Goal: Navigation & Orientation: Find specific page/section

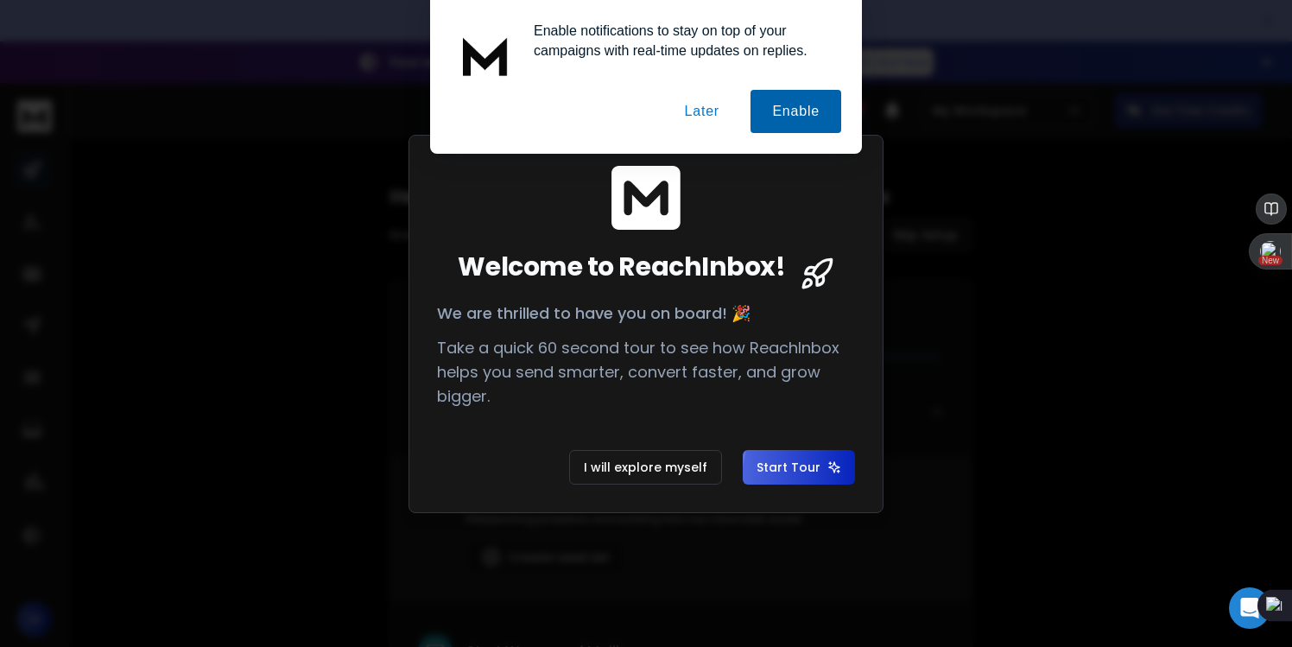
click at [790, 118] on button "Enable" at bounding box center [796, 111] width 91 height 43
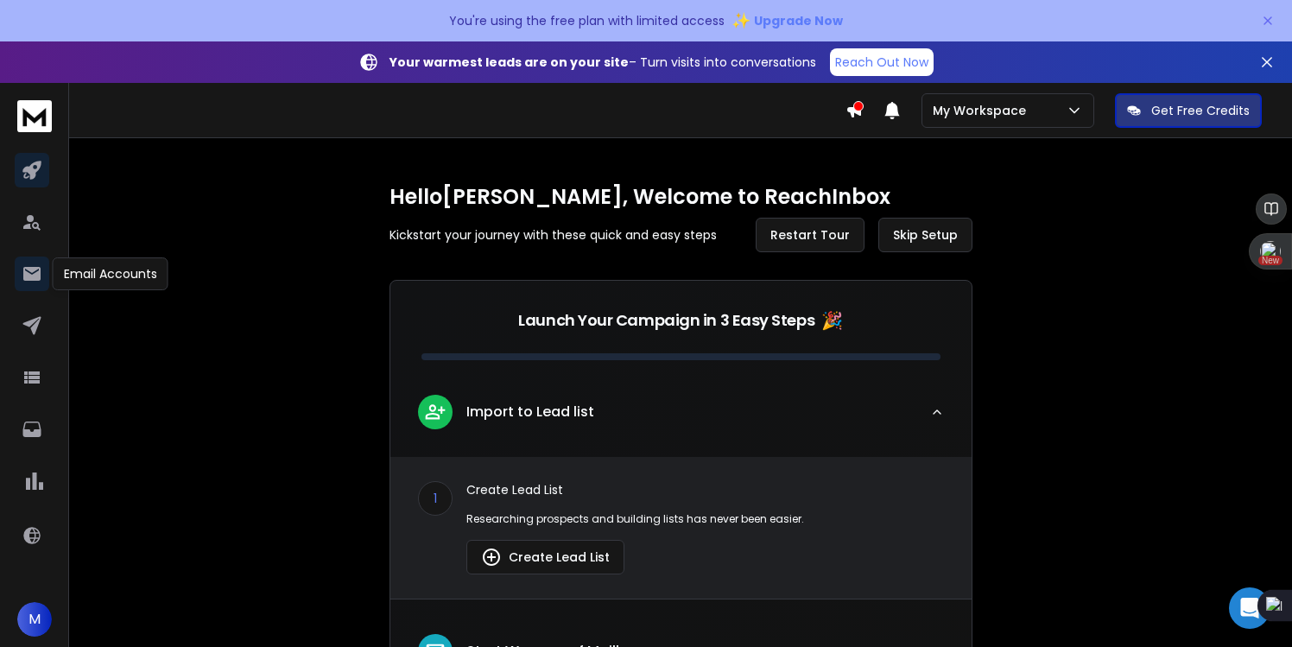
click at [29, 283] on link at bounding box center [32, 274] width 35 height 35
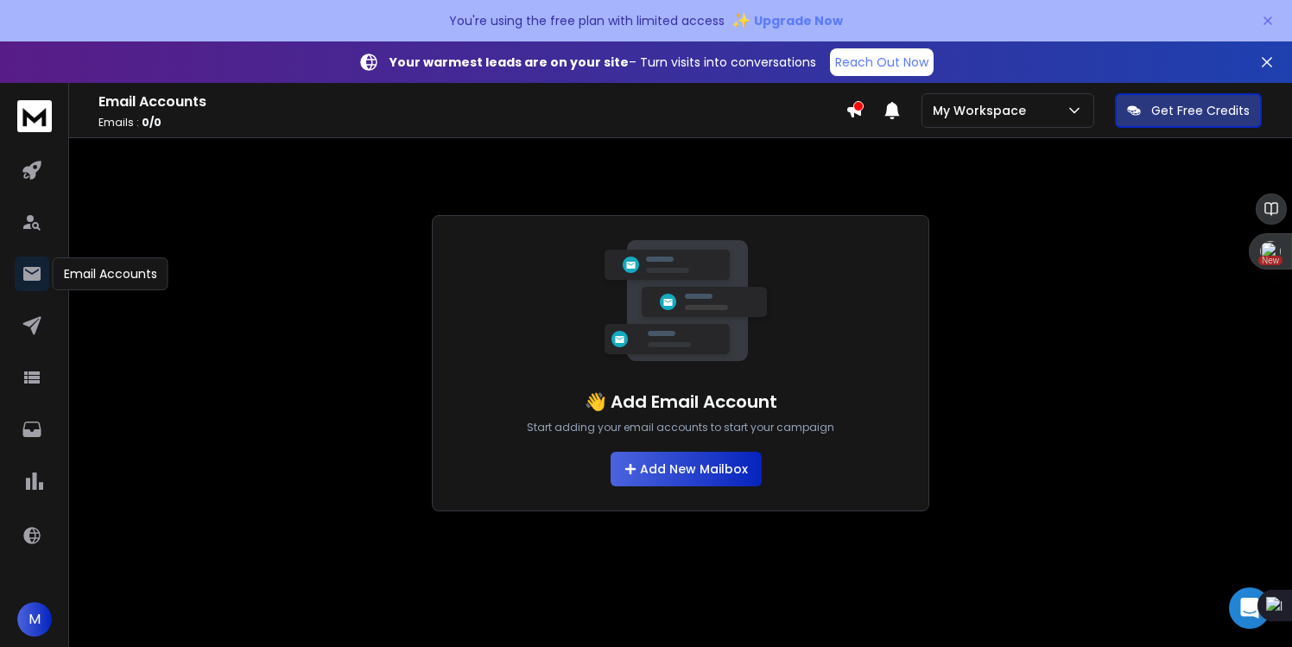
scroll to position [69, 0]
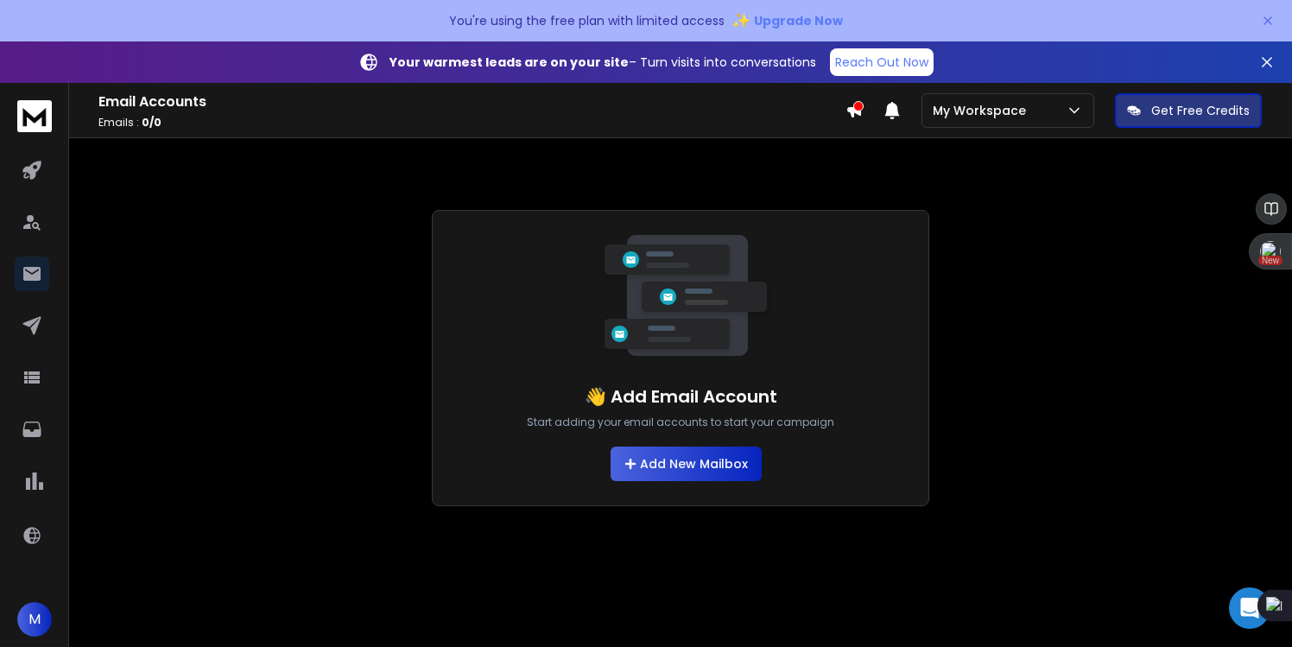
click at [35, 113] on img at bounding box center [34, 116] width 35 height 32
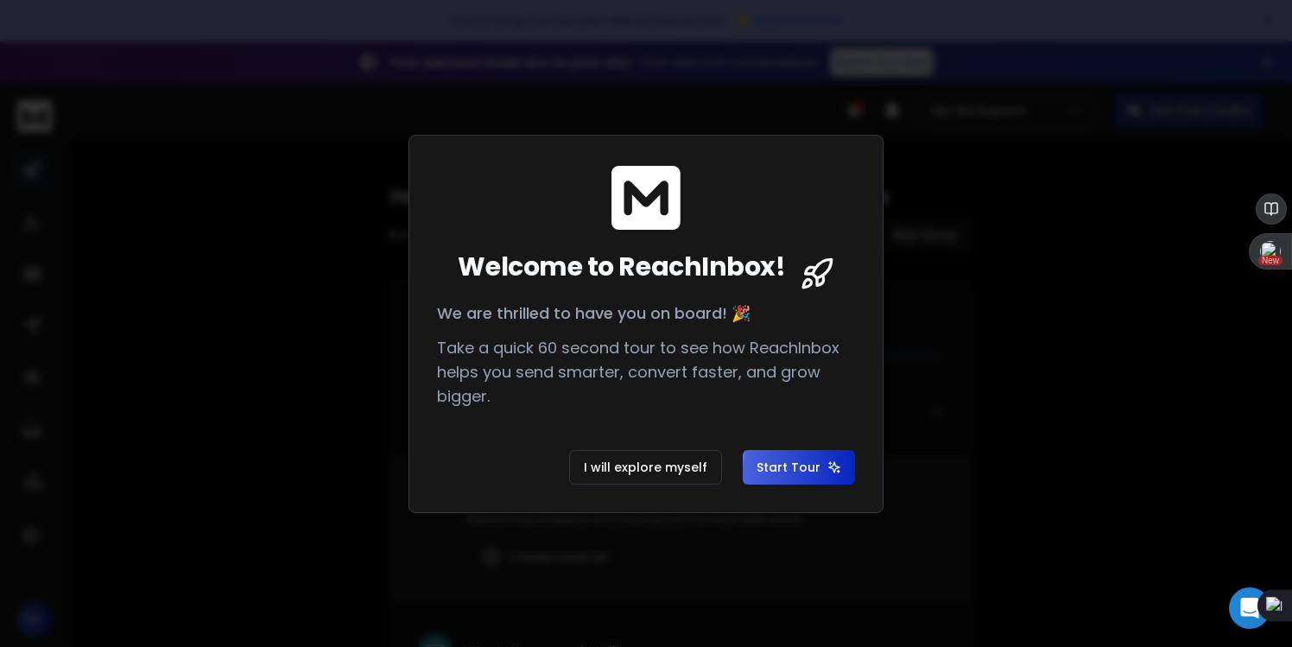
click at [35, 617] on div at bounding box center [646, 323] width 1292 height 647
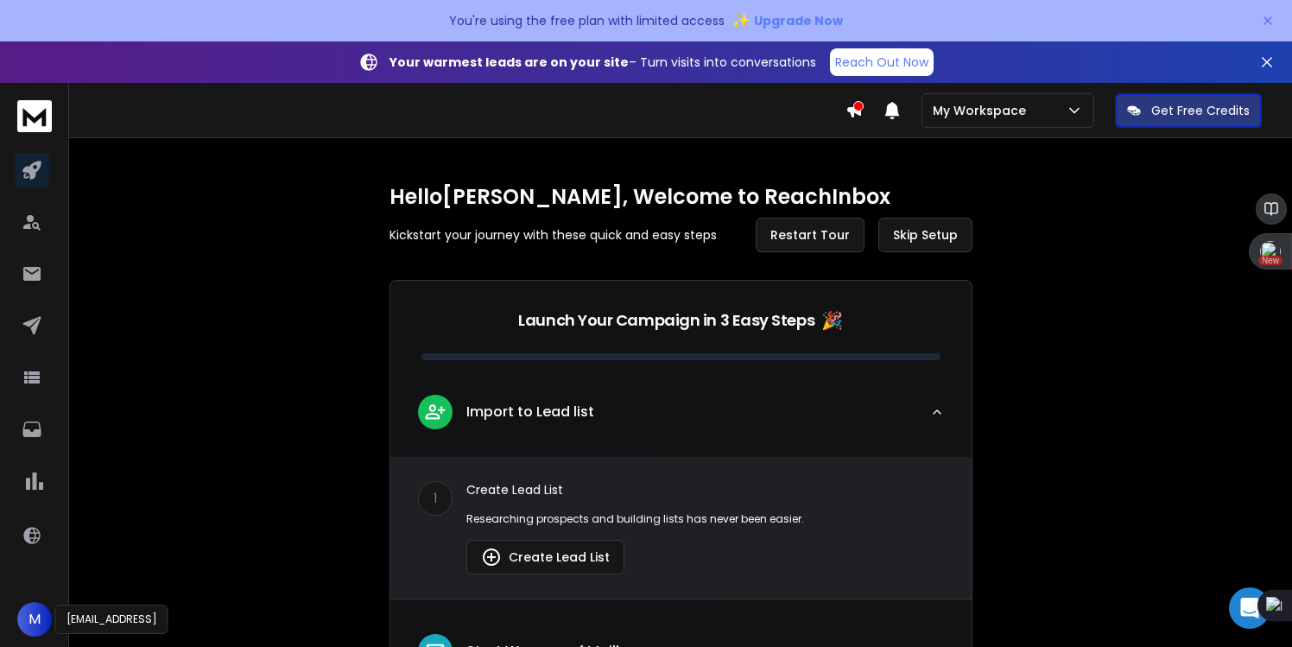
click at [35, 617] on span "M" at bounding box center [34, 619] width 35 height 35
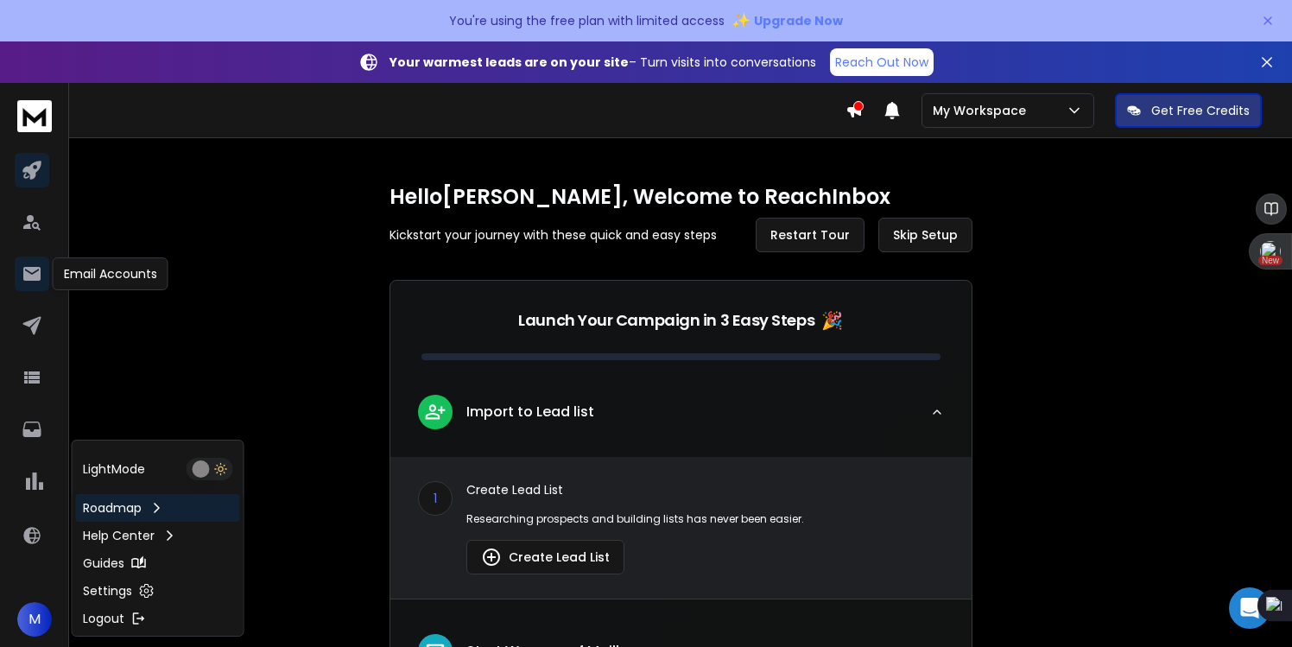
click at [30, 278] on icon at bounding box center [31, 274] width 17 height 14
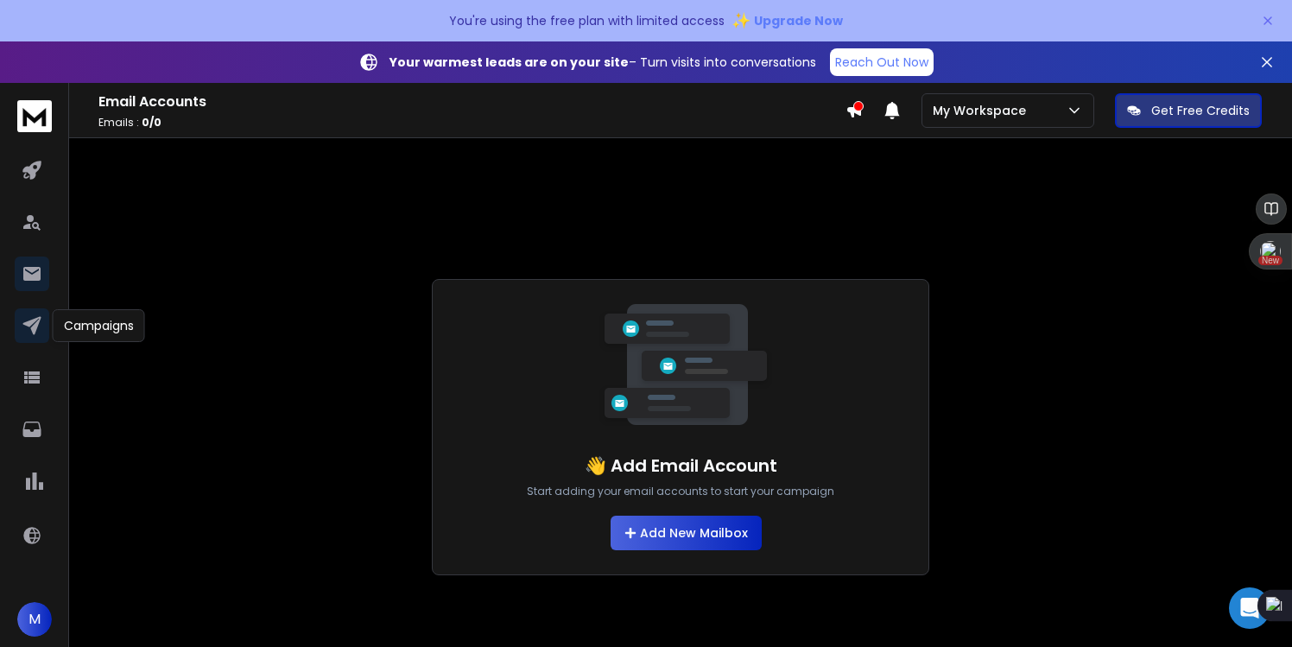
click at [29, 327] on icon at bounding box center [32, 325] width 21 height 21
